Goal: Task Accomplishment & Management: Manage account settings

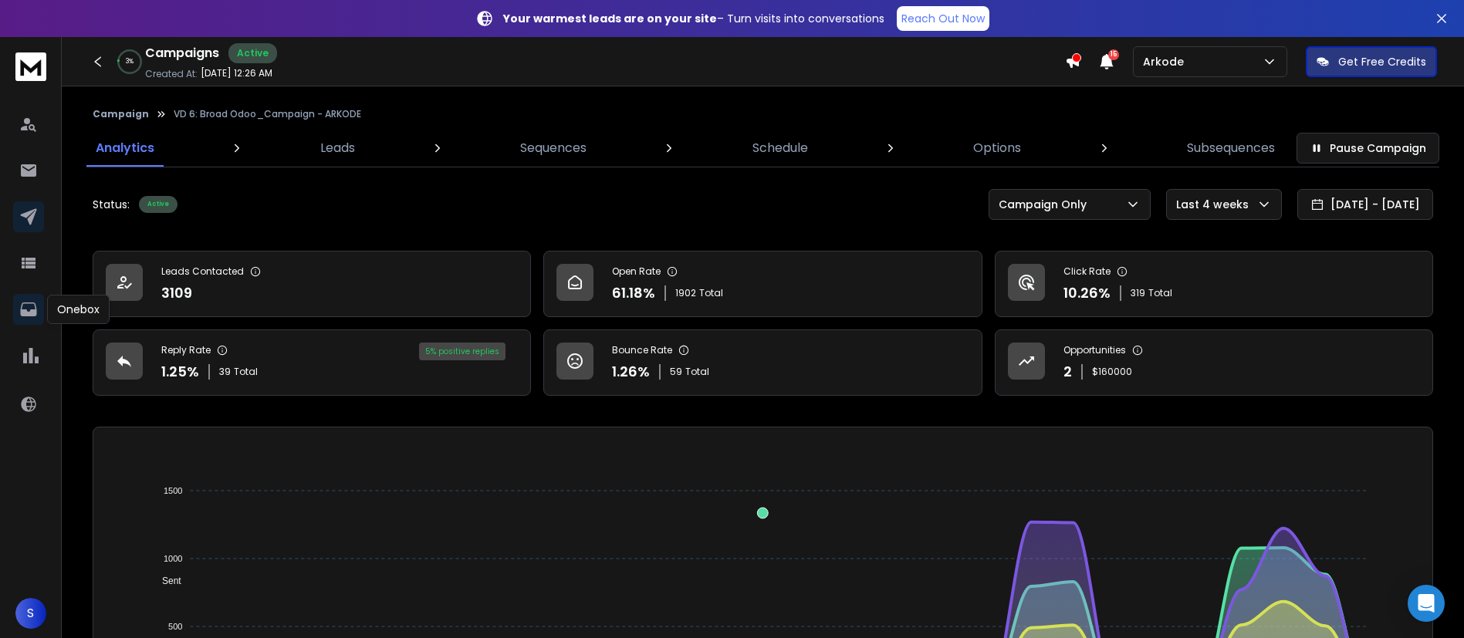
click at [37, 303] on icon at bounding box center [28, 309] width 19 height 19
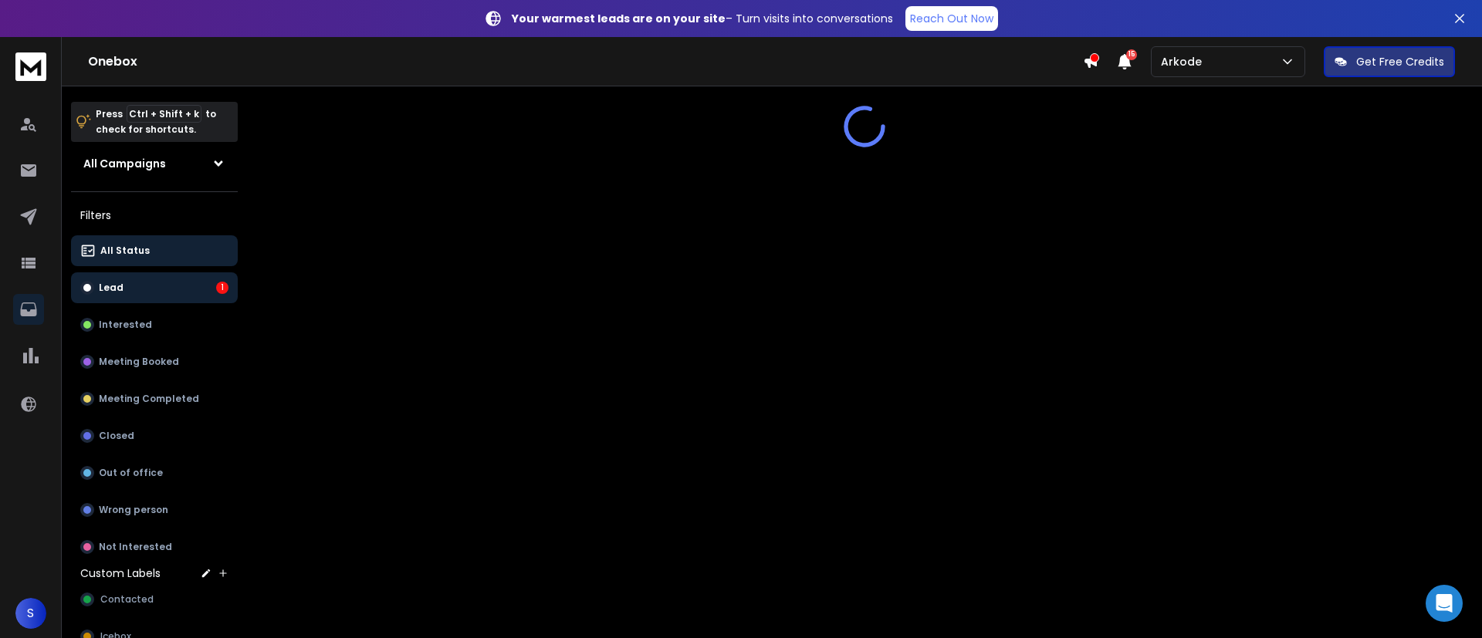
click at [140, 279] on button "Lead 1" at bounding box center [154, 287] width 167 height 31
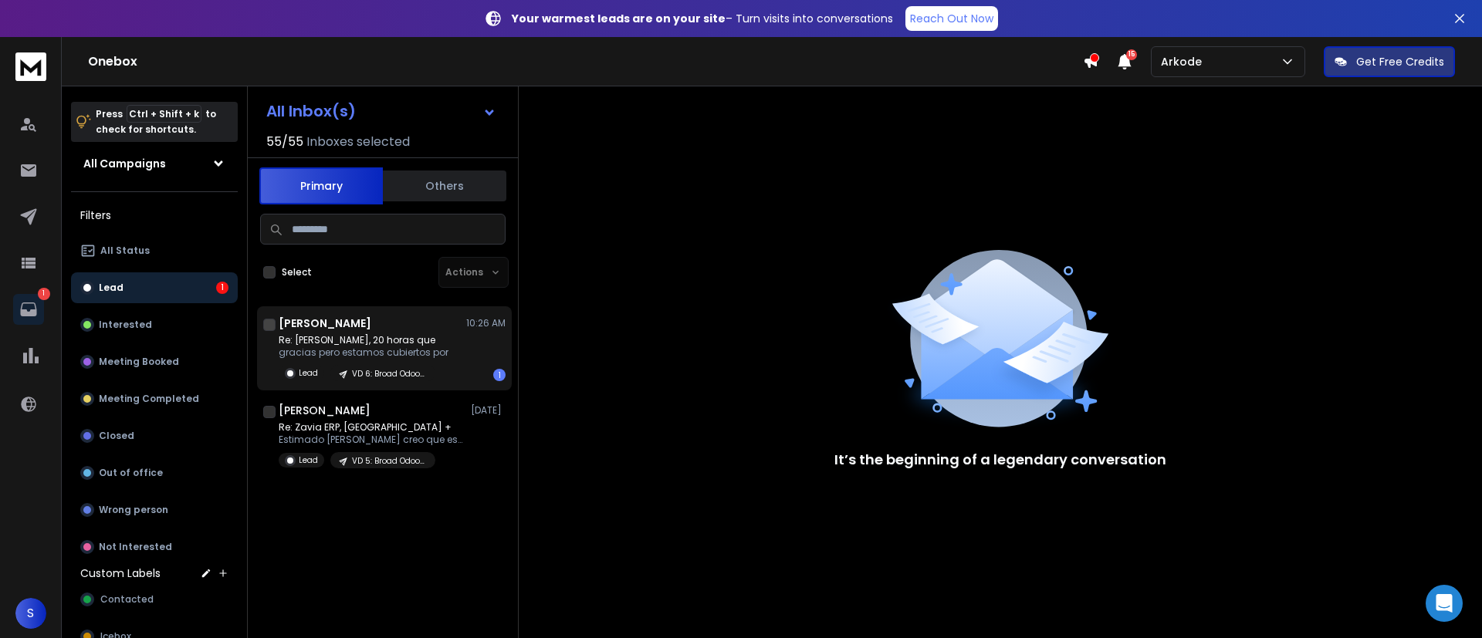
click at [429, 349] on p "gracias pero estamos cubiertos por" at bounding box center [364, 352] width 170 height 12
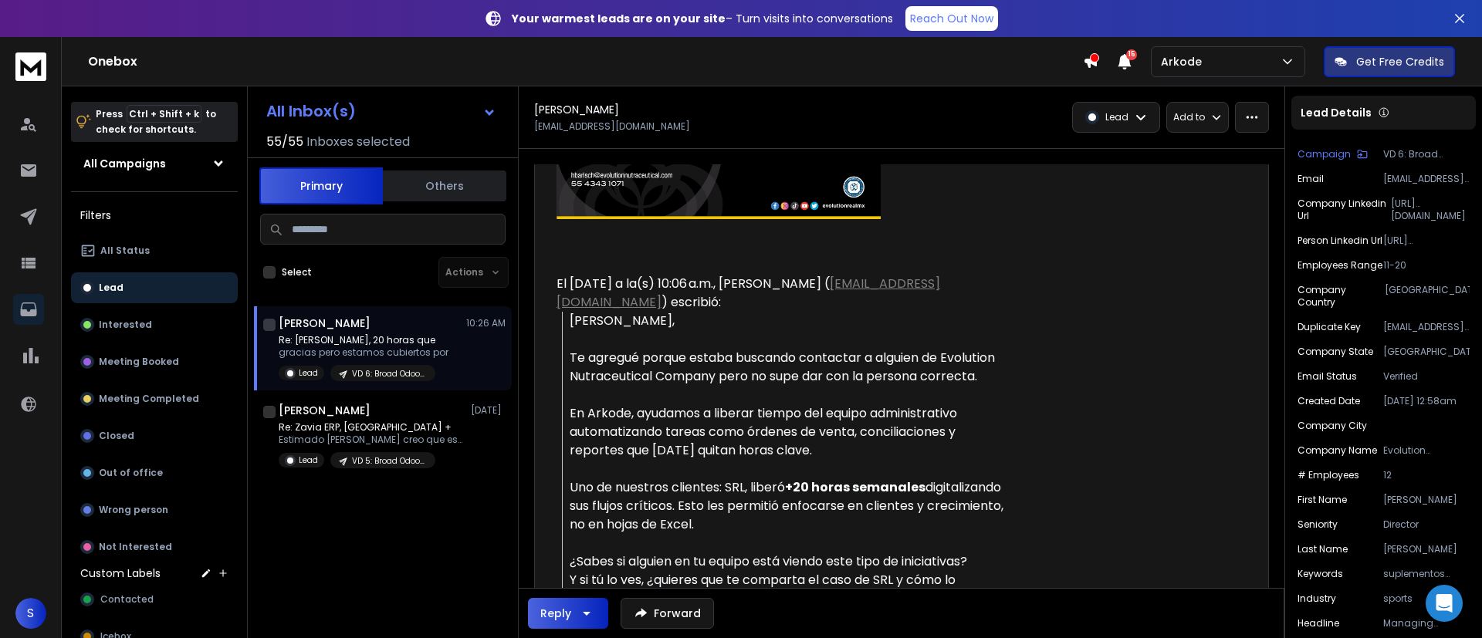
scroll to position [309, 0]
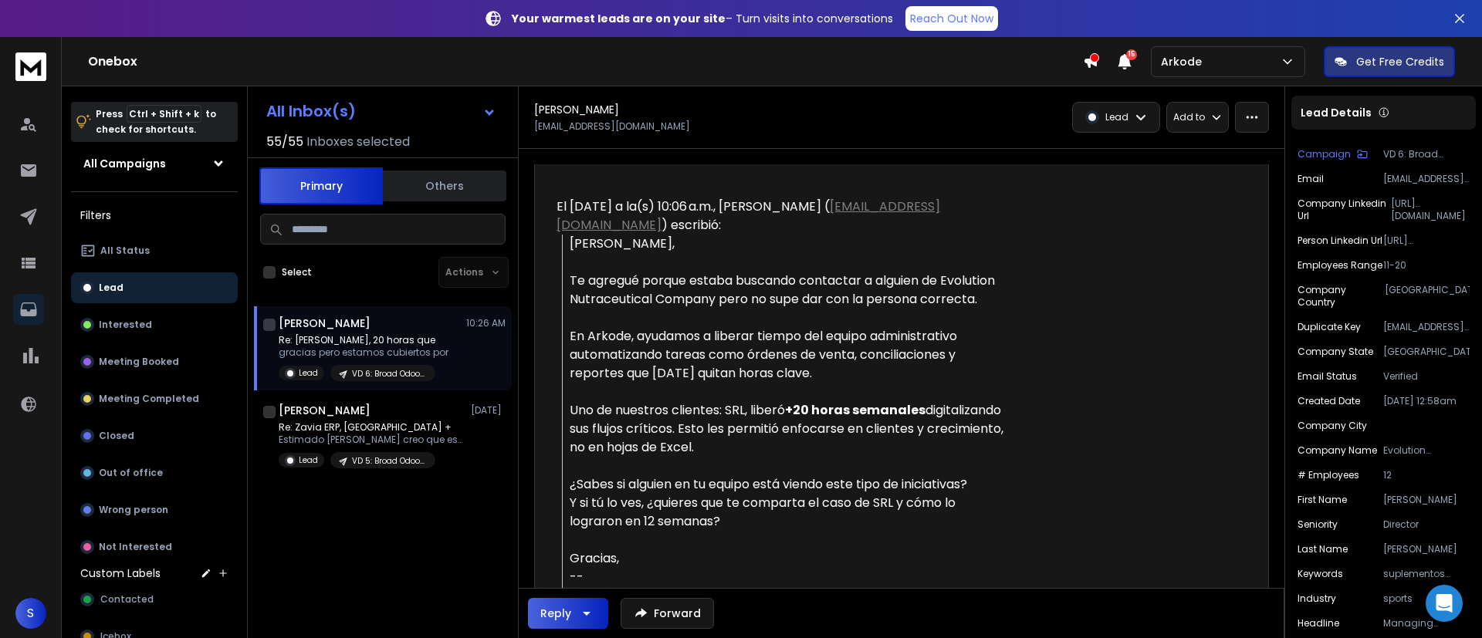
click at [1087, 120] on div "Lead" at bounding box center [1116, 117] width 86 height 29
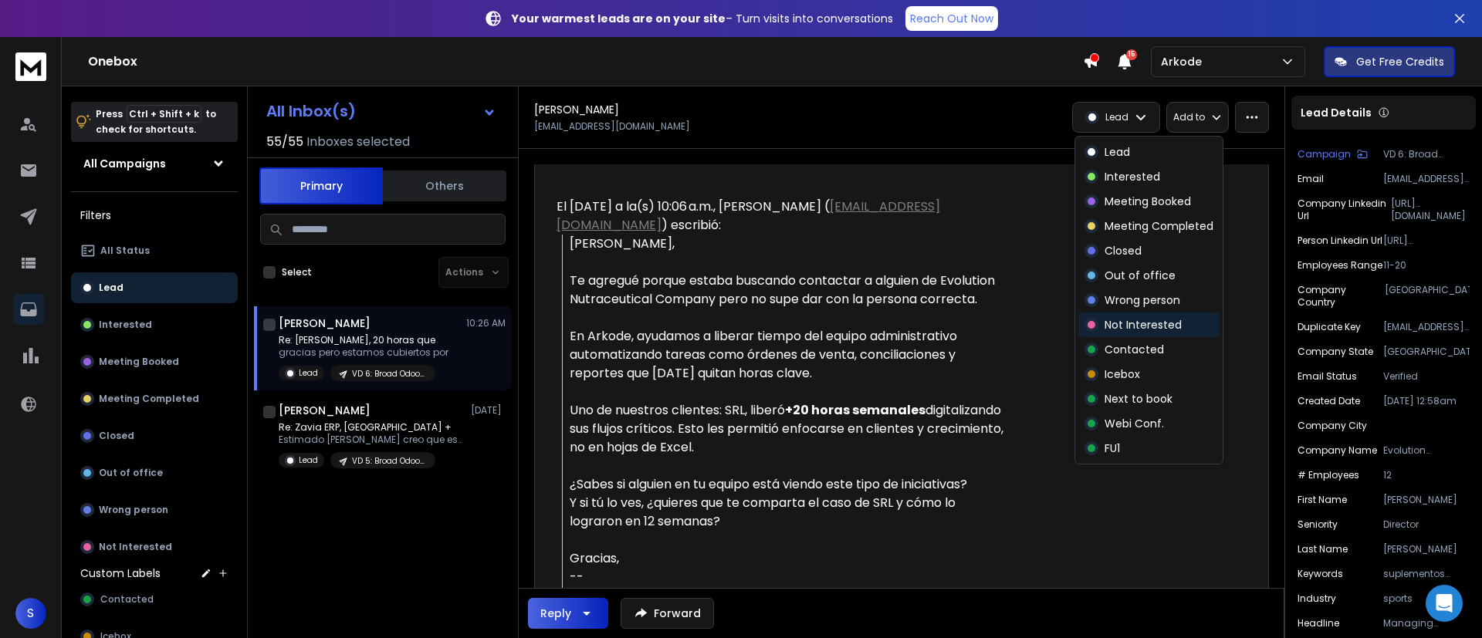
click at [1118, 323] on p "Not Interested" at bounding box center [1142, 324] width 77 height 15
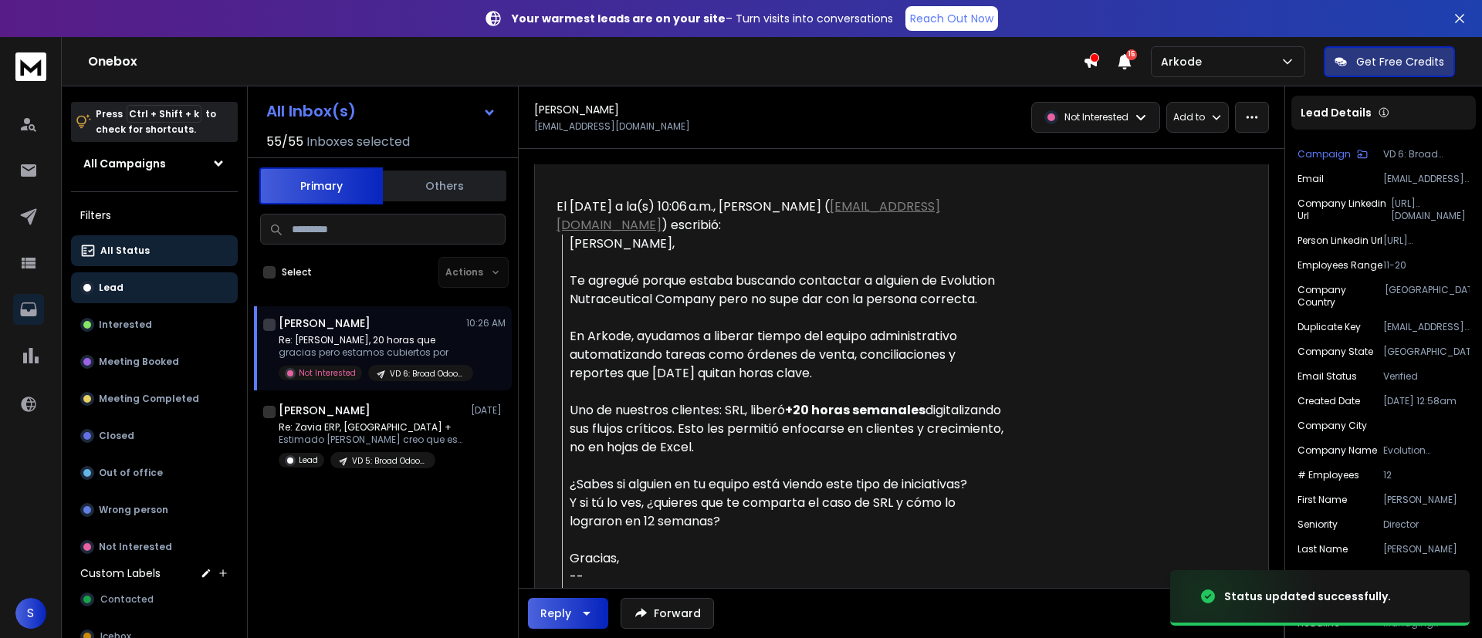
click at [132, 255] on p "All Status" at bounding box center [124, 251] width 49 height 12
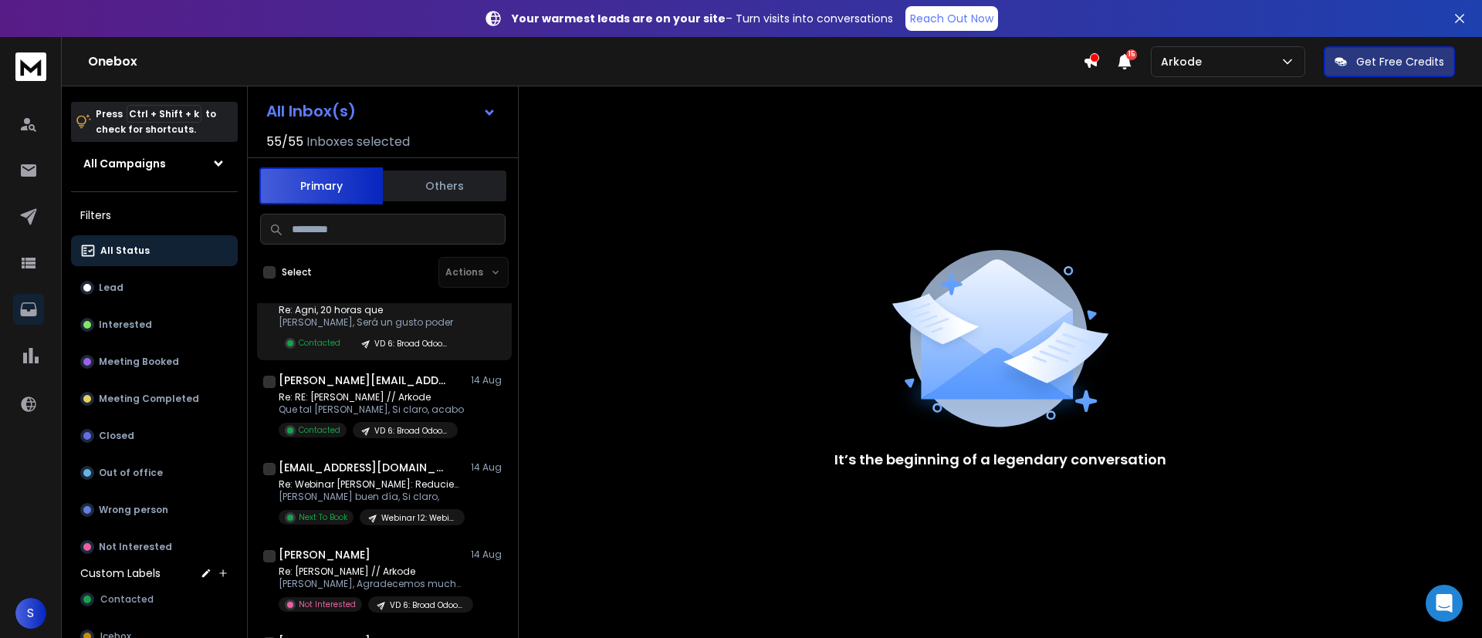
scroll to position [232, 0]
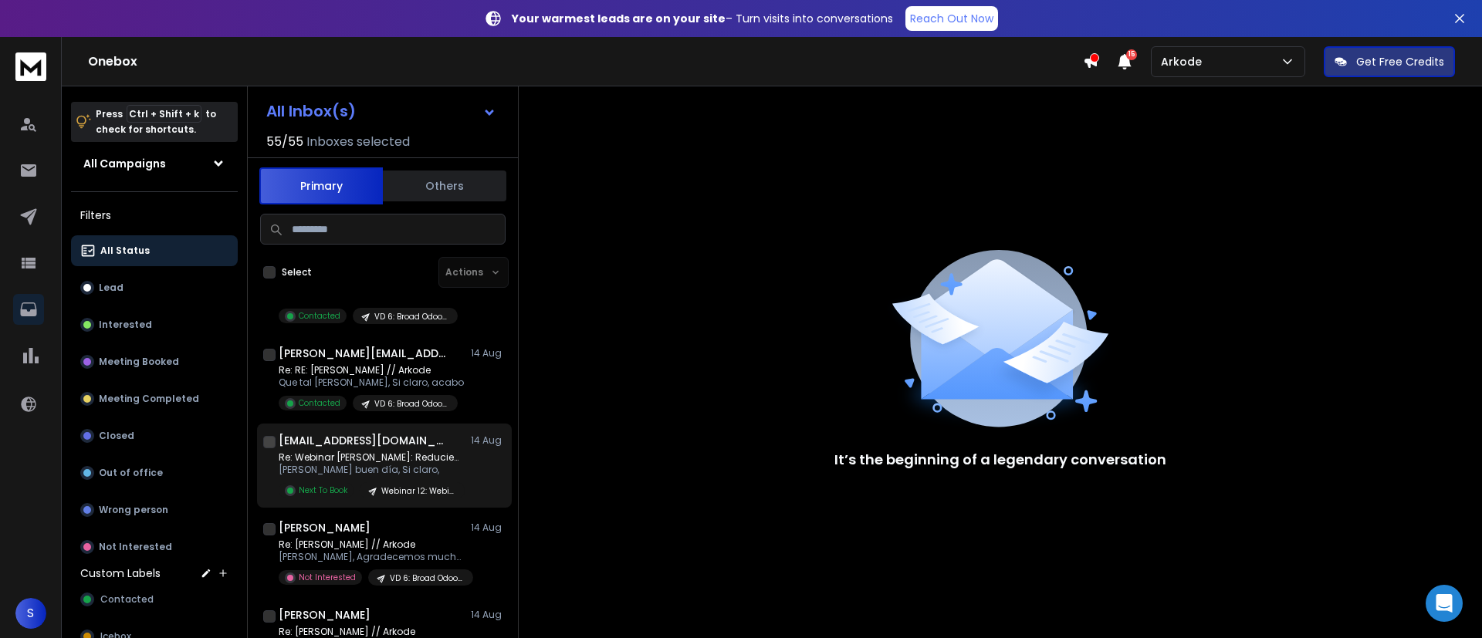
click at [423, 447] on h1 "[EMAIL_ADDRESS][DOMAIN_NAME]" at bounding box center [364, 440] width 170 height 15
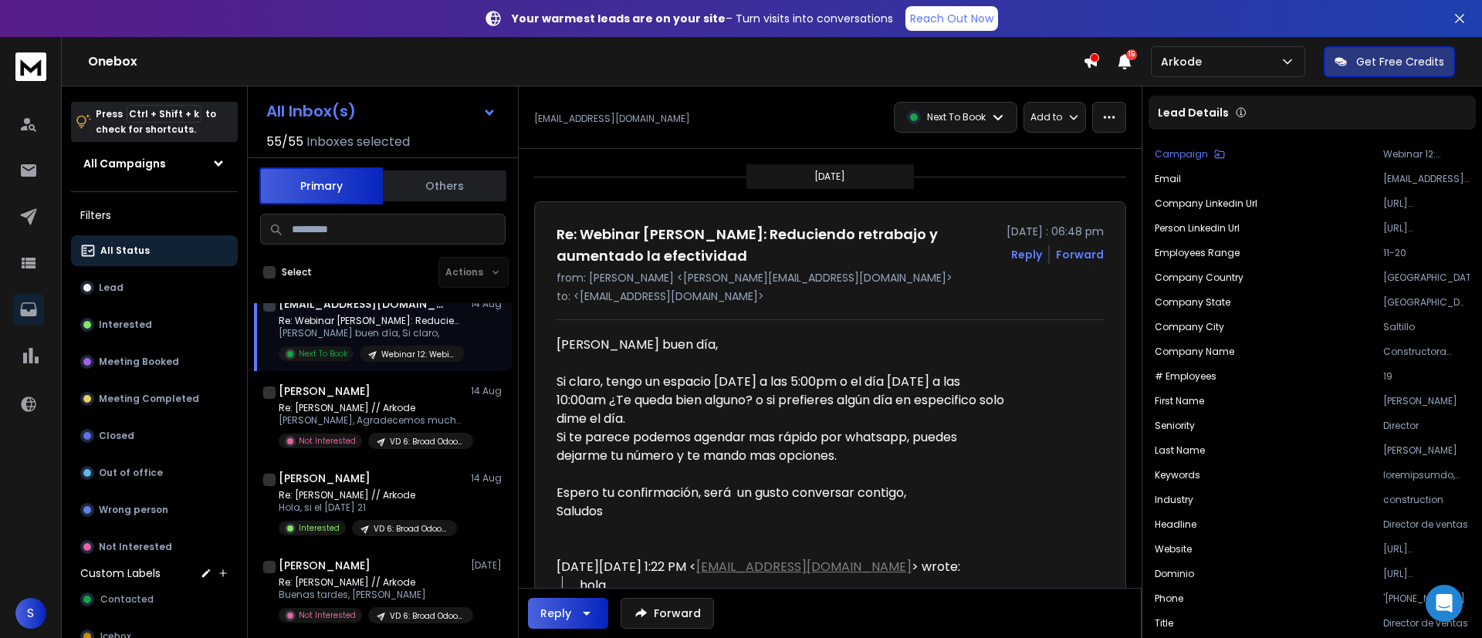
scroll to position [386, 0]
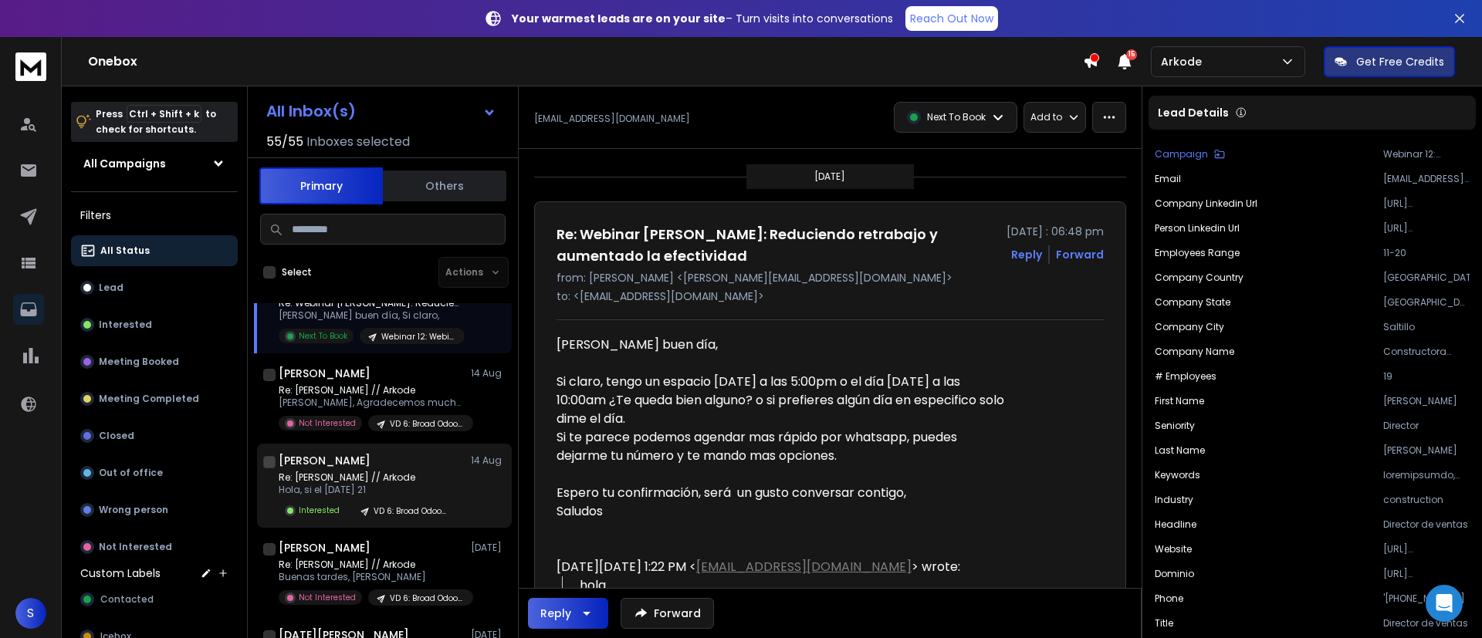
click at [380, 478] on p "Re: [PERSON_NAME] // Arkode" at bounding box center [368, 478] width 178 height 12
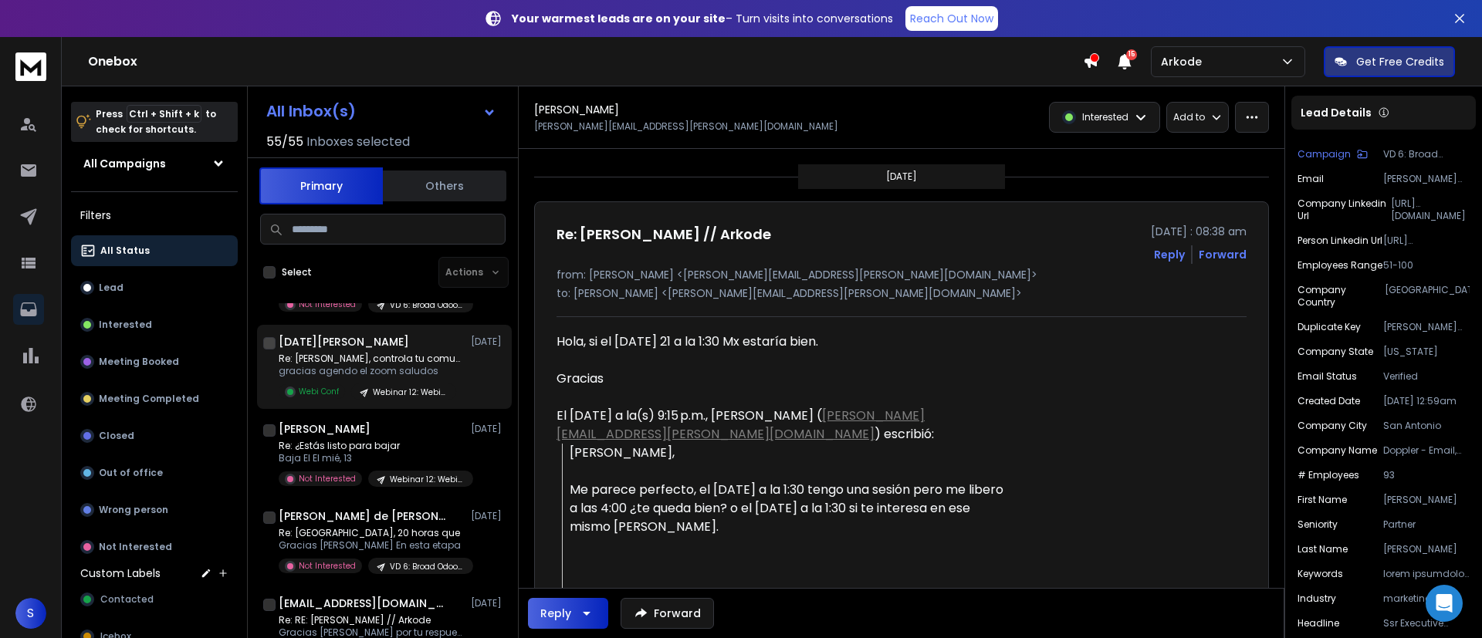
scroll to position [772, 0]
